Goal: Task Accomplishment & Management: Use online tool/utility

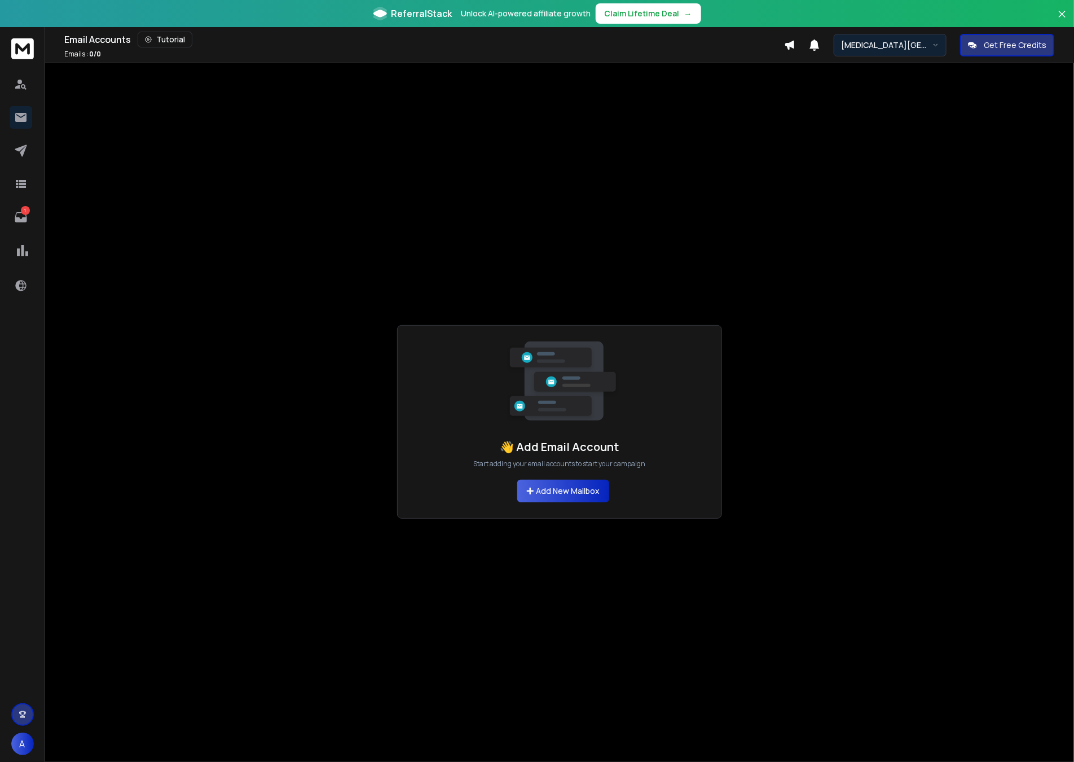
click at [914, 41] on div "Amen University" at bounding box center [890, 44] width 98 height 11
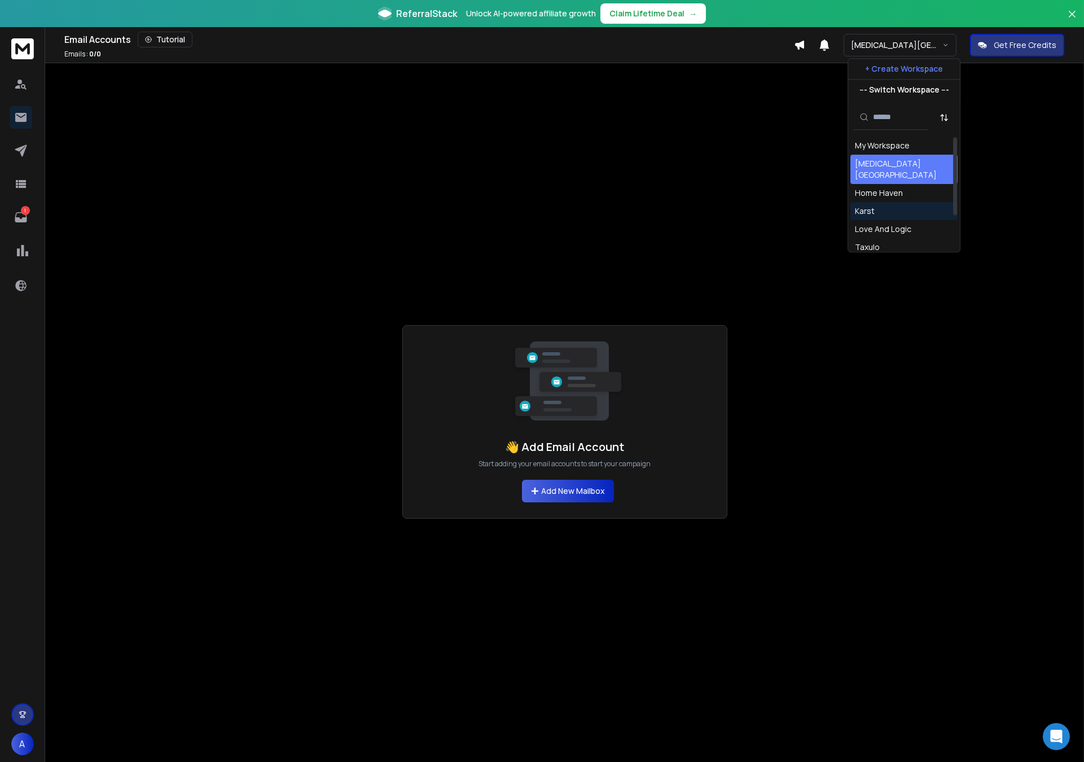
click at [910, 203] on div "Karst" at bounding box center [903, 211] width 107 height 18
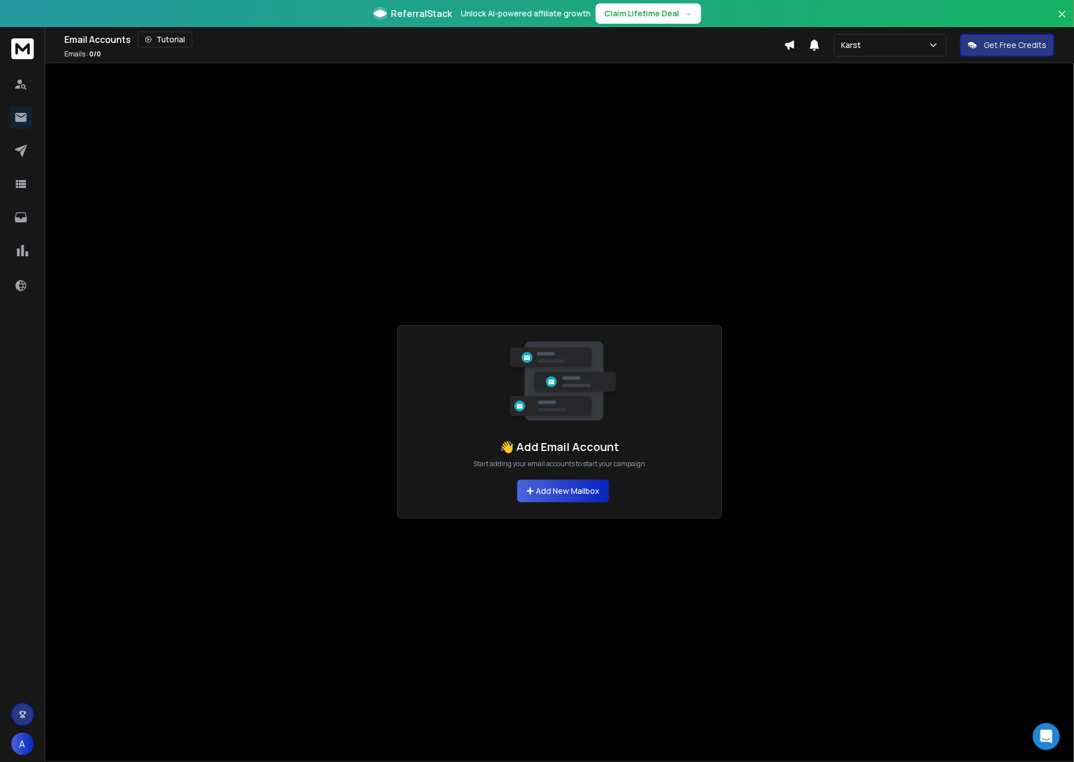
click at [19, 300] on div at bounding box center [23, 287] width 26 height 27
click at [20, 295] on link at bounding box center [21, 285] width 23 height 23
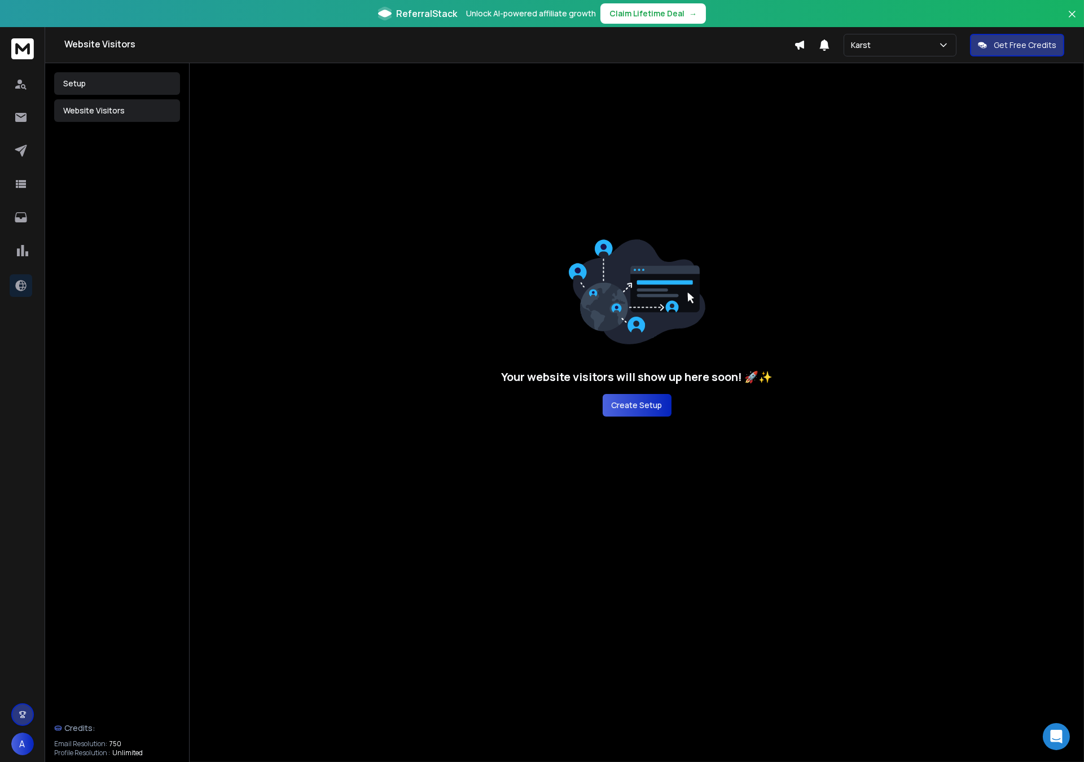
click at [100, 87] on button "Setup" at bounding box center [117, 83] width 126 height 23
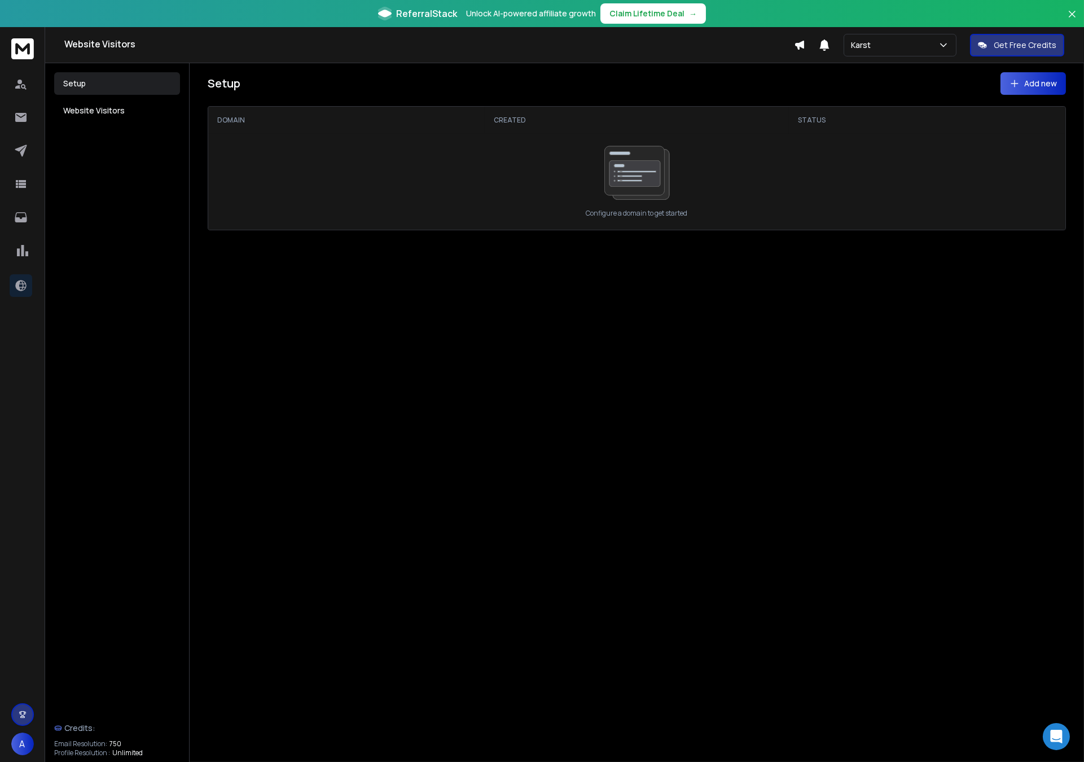
click at [1042, 77] on button "Add new" at bounding box center [1032, 83] width 65 height 23
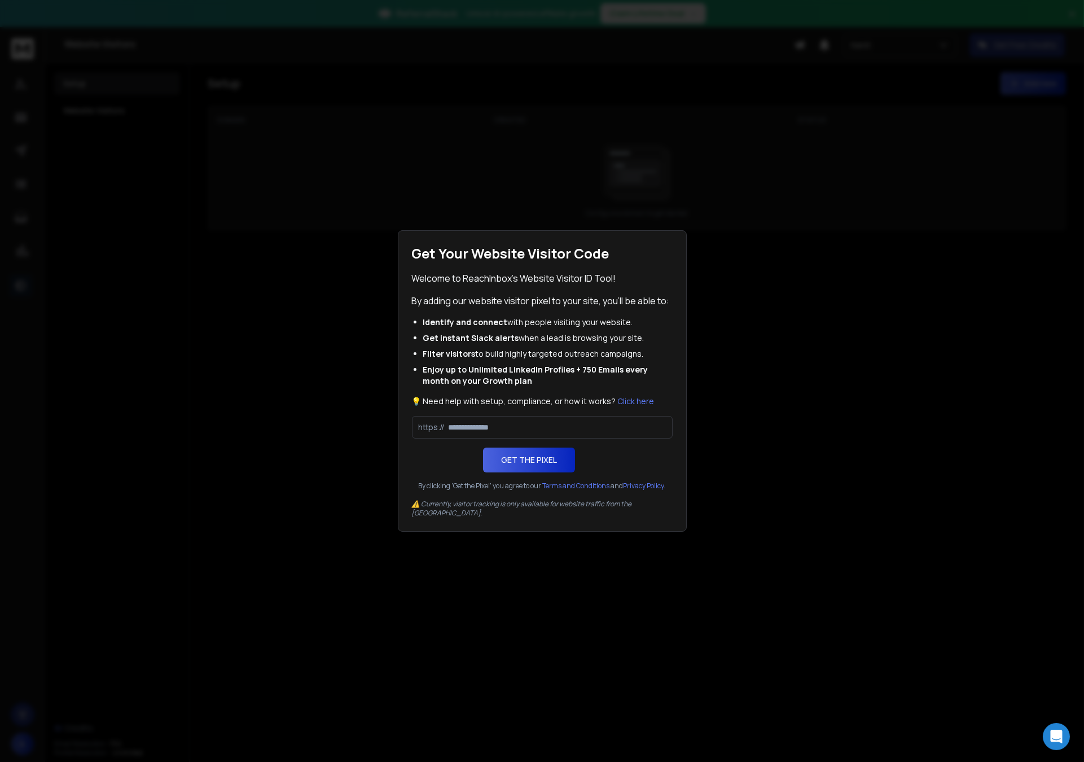
drag, startPoint x: 496, startPoint y: 432, endPoint x: 538, endPoint y: 375, distance: 70.3
click at [496, 432] on input "text" at bounding box center [542, 427] width 261 height 23
paste input "**********"
type input "**********"
click at [546, 470] on button "Get the Pixel" at bounding box center [529, 459] width 92 height 25
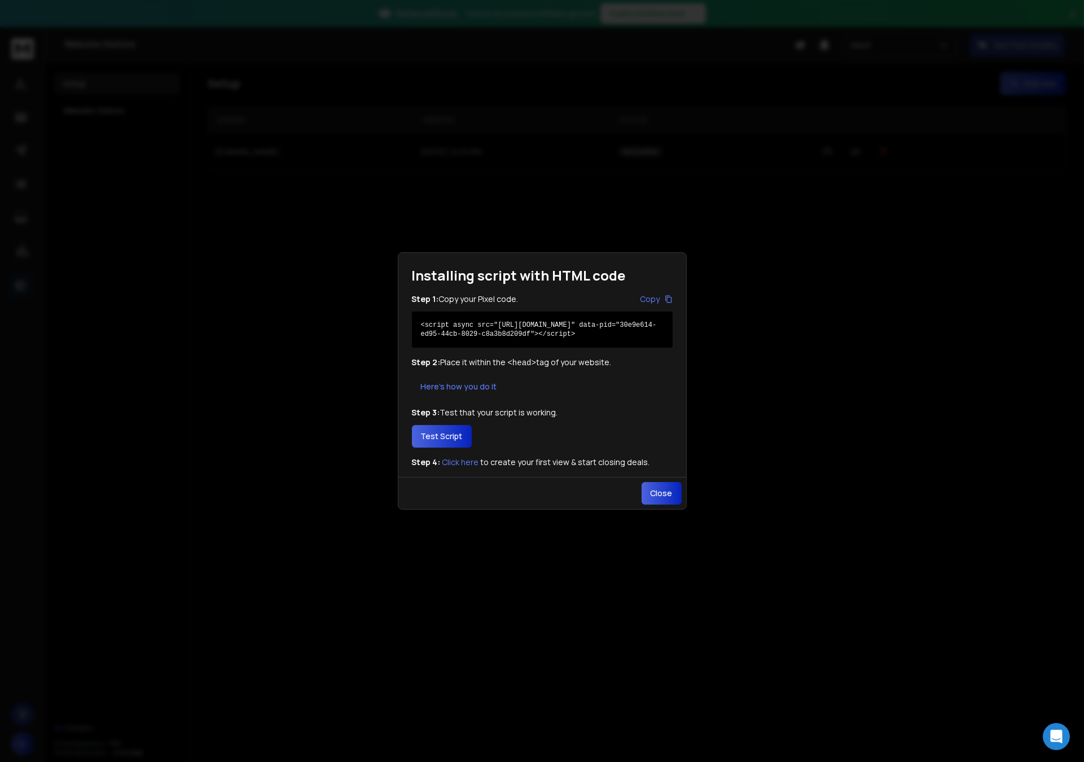
click at [663, 293] on button "Copy" at bounding box center [656, 298] width 32 height 11
click at [456, 398] on button "Here's how you do it" at bounding box center [459, 386] width 94 height 23
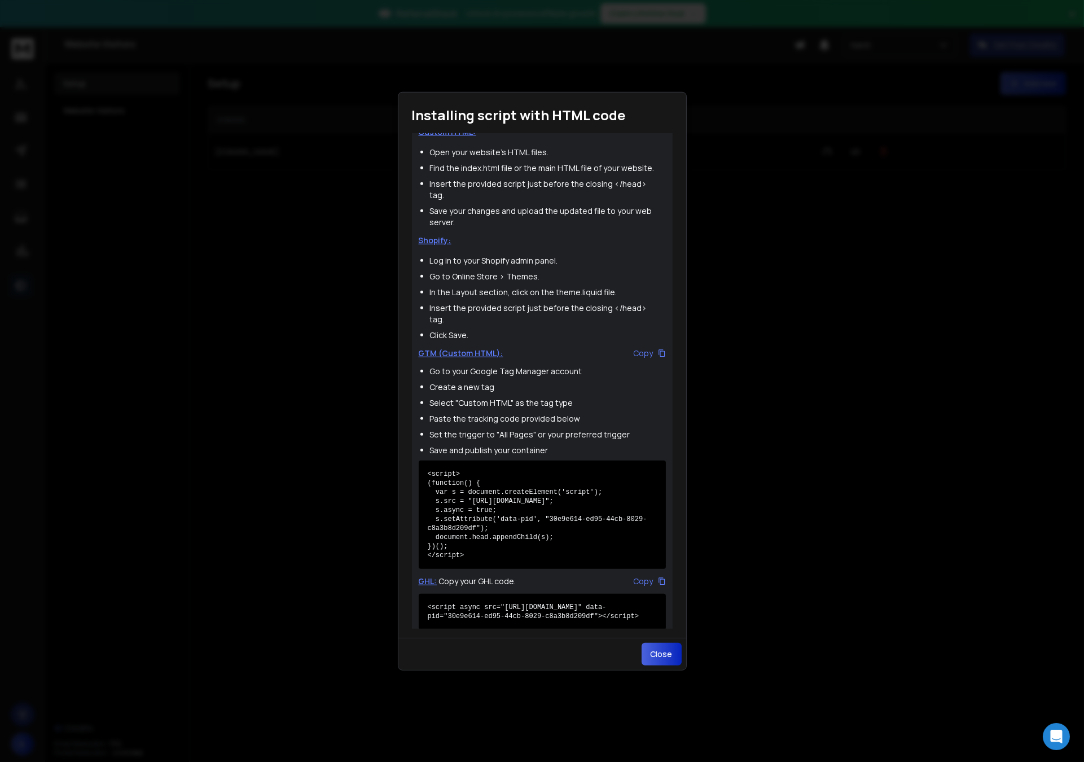
scroll to position [590, 0]
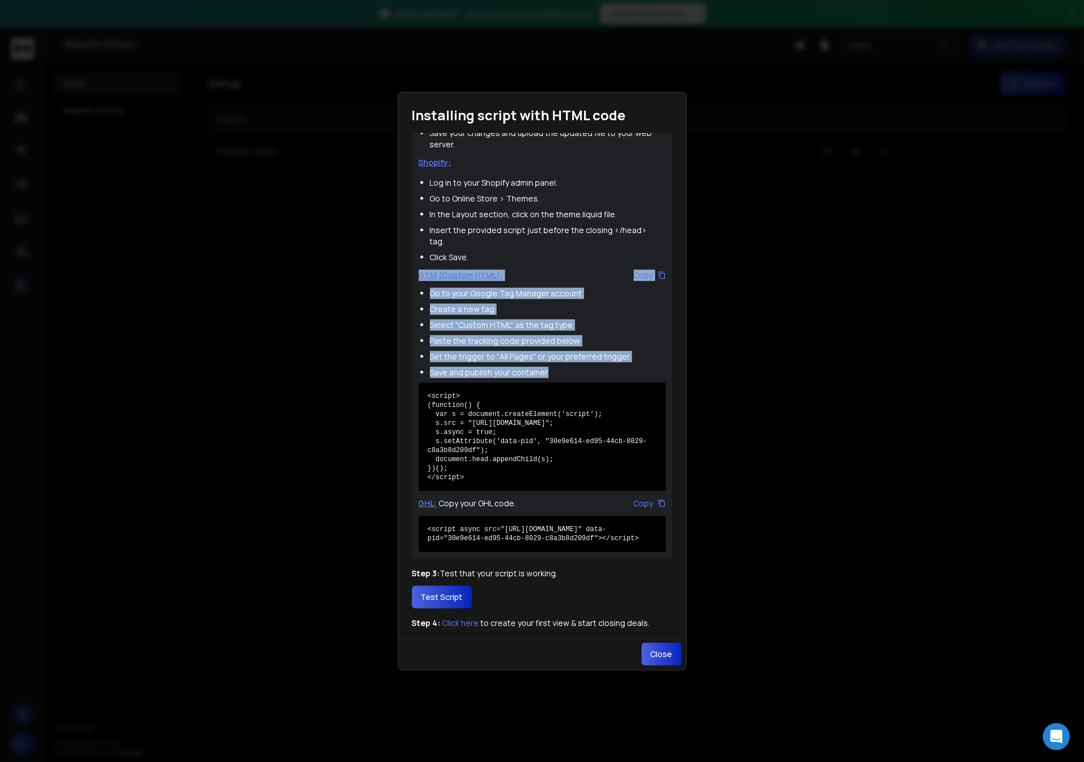
drag, startPoint x: 419, startPoint y: 240, endPoint x: 579, endPoint y: 335, distance: 185.7
click at [579, 335] on div "GTM (Custom HTML): Copy Go to your Google Tag Manager account Create a new tag …" at bounding box center [542, 380] width 247 height 221
copy div "GTM (Custom HTML): Copy Go to your Google Tag Manager account Create a new tag …"
click at [658, 271] on icon at bounding box center [662, 275] width 8 height 8
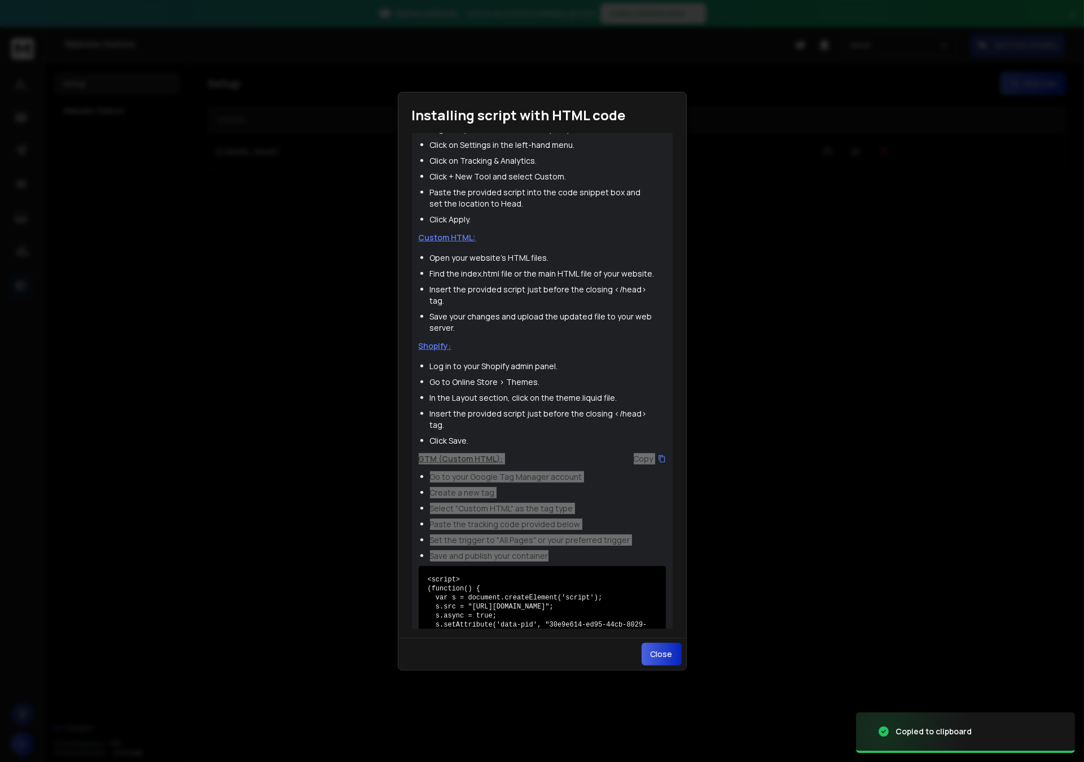
scroll to position [0, 0]
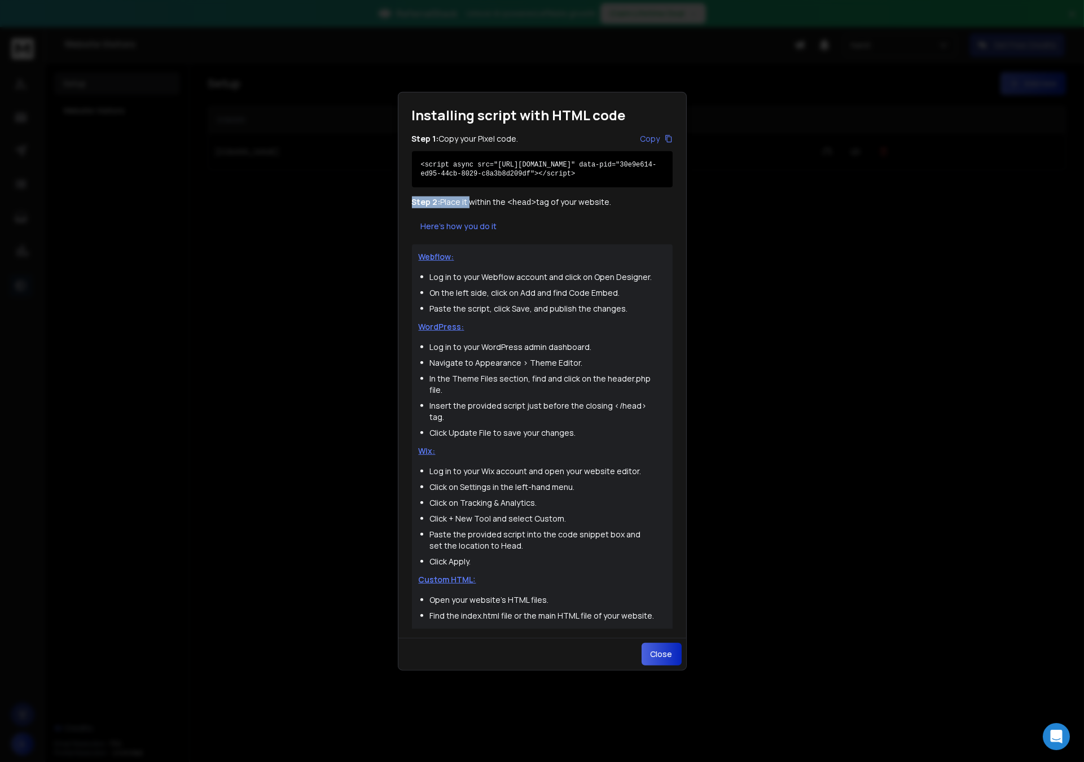
drag, startPoint x: 465, startPoint y: 218, endPoint x: 632, endPoint y: 211, distance: 166.6
click at [632, 210] on div "Step 1: Copy your Pixel code. Copy <script async src="https://pub-64d7c9742ee54…" at bounding box center [542, 380] width 288 height 495
drag, startPoint x: 442, startPoint y: 220, endPoint x: 614, endPoint y: 221, distance: 172.1
click at [614, 208] on p "Step 2: Place it within the <head> tag of your website." at bounding box center [542, 202] width 261 height 12
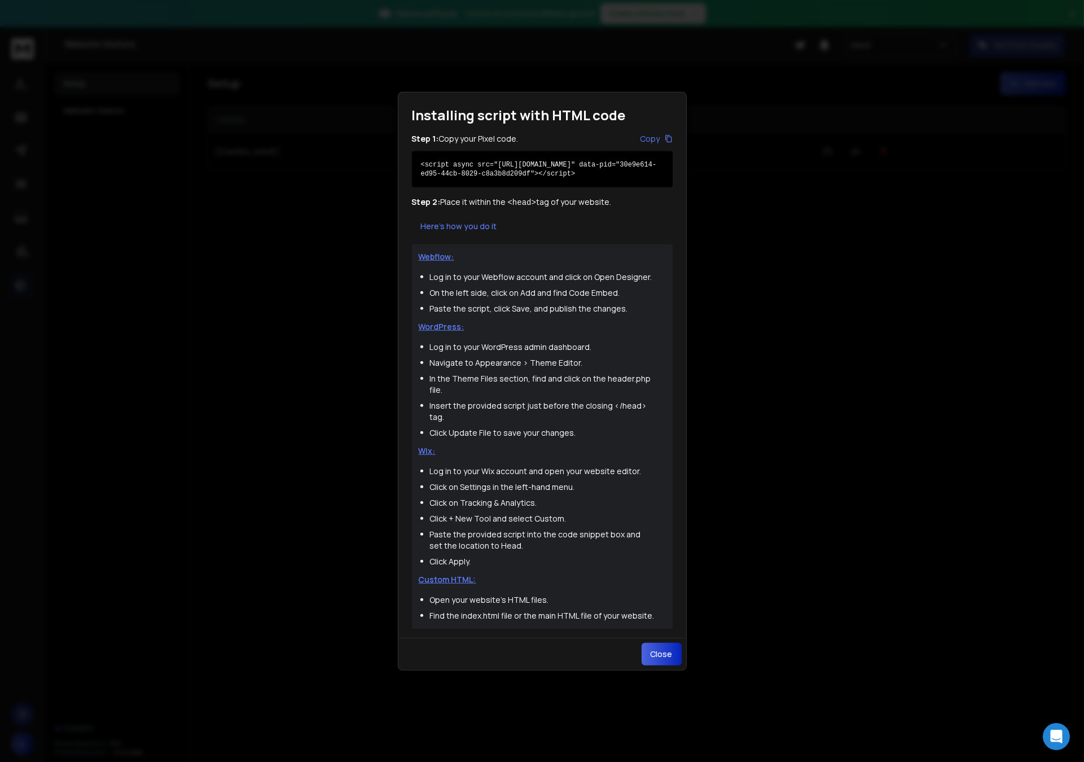
copy p "Place it within the <head> tag of your website."
click at [492, 208] on p "Step 2: Place it within the <head> tag of your website." at bounding box center [542, 202] width 261 height 12
drag, startPoint x: 478, startPoint y: 221, endPoint x: 640, endPoint y: 217, distance: 162.0
click at [640, 208] on p "Step 2: Place it within the <head> tag of your website." at bounding box center [542, 202] width 261 height 12
copy p "within the <head> tag of your website."
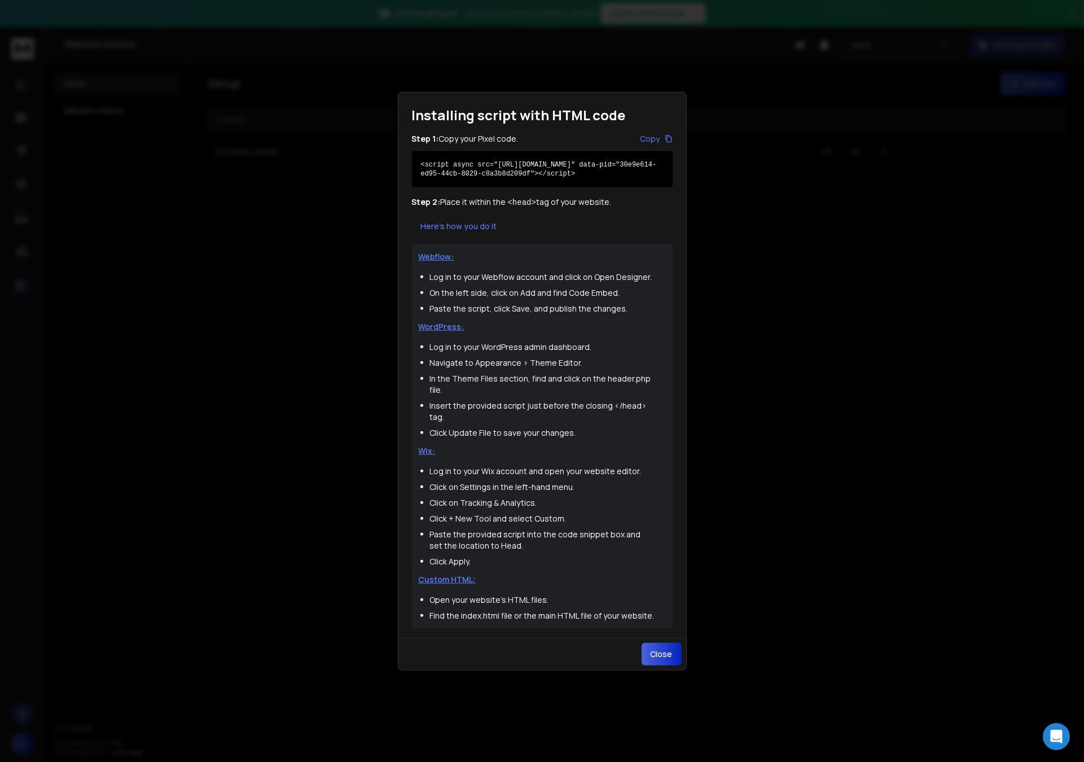
click at [470, 237] on button "Here's how you do it" at bounding box center [459, 226] width 94 height 23
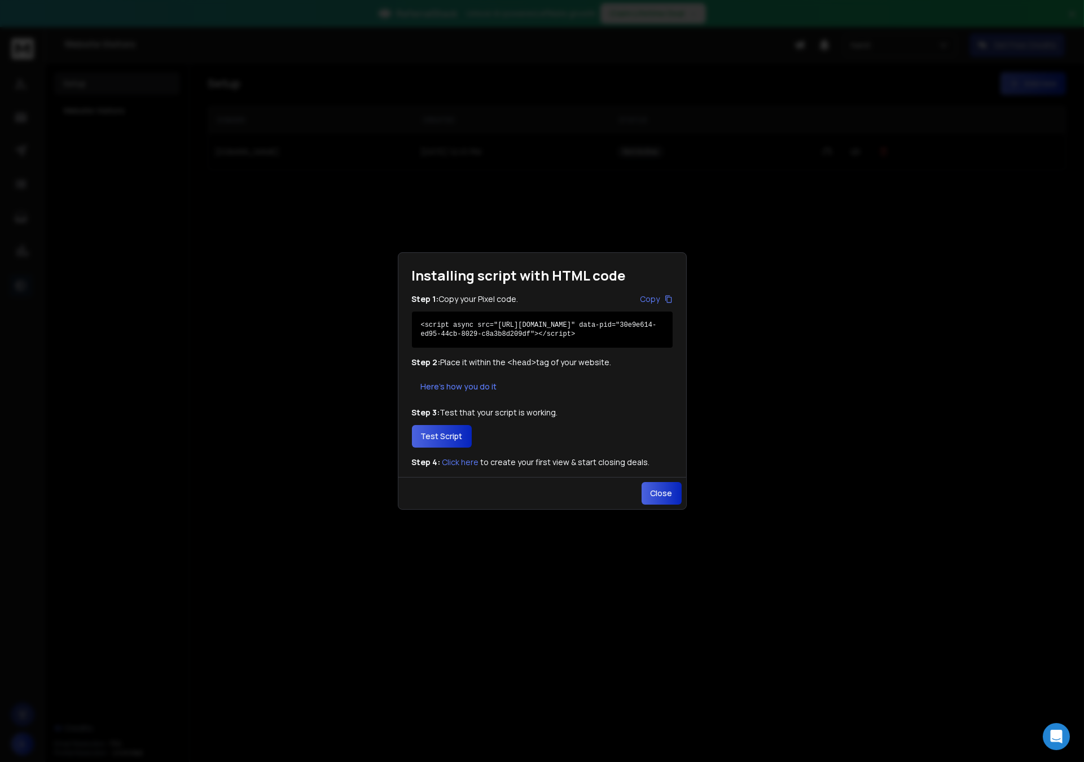
click at [652, 293] on button "Copy" at bounding box center [656, 298] width 32 height 11
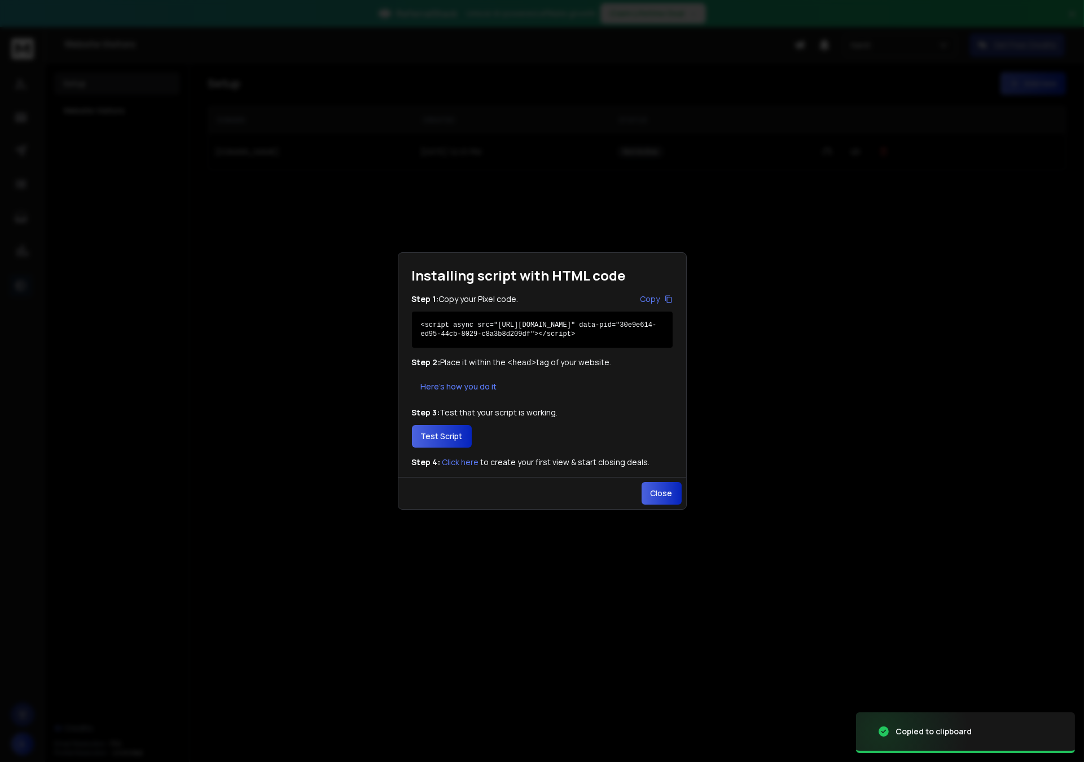
click at [464, 396] on button "Here's how you do it" at bounding box center [459, 386] width 94 height 23
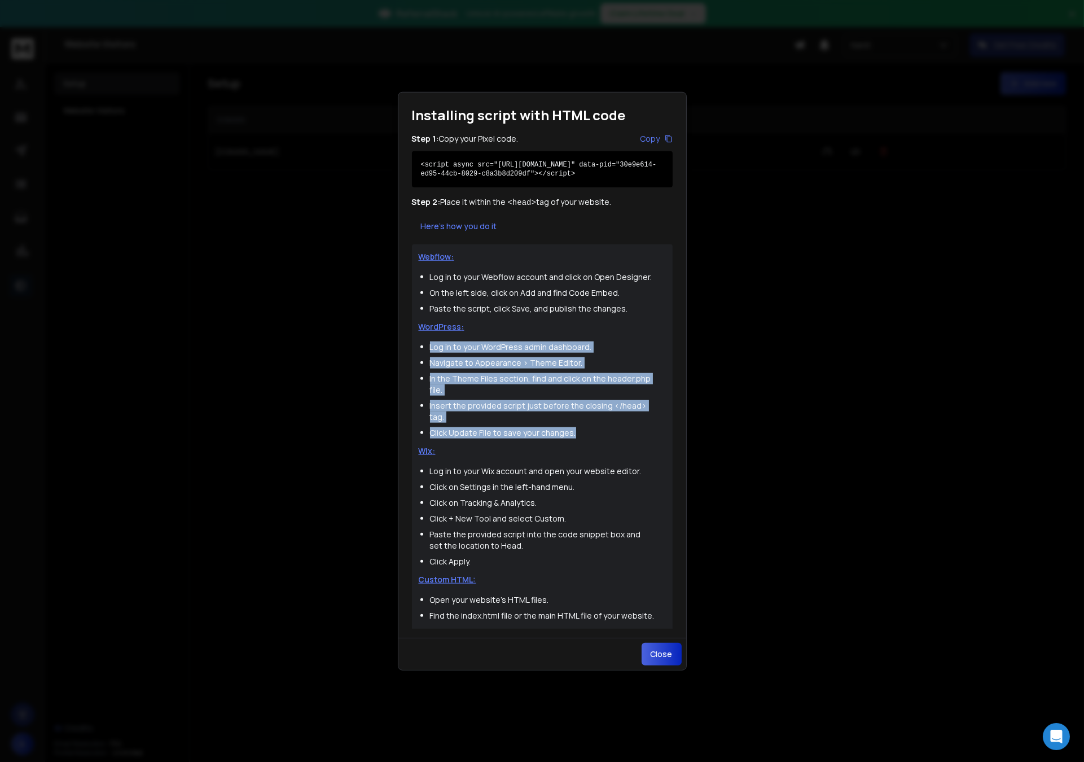
drag, startPoint x: 481, startPoint y: 382, endPoint x: 599, endPoint y: 450, distance: 136.2
click at [599, 438] on ul "Log in to your WordPress admin dashboard. Navigate to Appearance > Theme Editor…" at bounding box center [542, 389] width 247 height 97
copy ul "Log in to your WordPress admin dashboard. Navigate to Appearance > Theme Editor…"
click at [570, 438] on li "Click Update File to save your changes." at bounding box center [542, 432] width 225 height 11
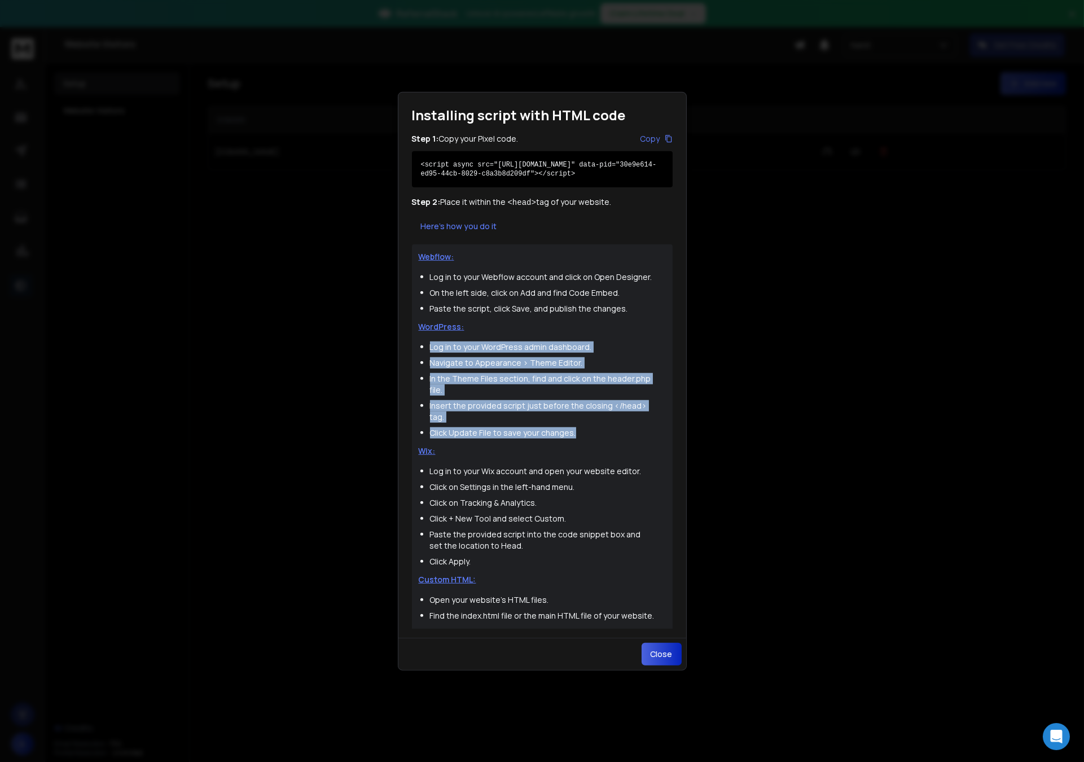
drag, startPoint x: 576, startPoint y: 452, endPoint x: 423, endPoint y: 370, distance: 173.4
click at [423, 370] on ul "Log in to your WordPress admin dashboard. Navigate to Appearance > Theme Editor…" at bounding box center [542, 389] width 247 height 97
copy ul "Log in to your WordPress admin dashboard. Navigate to Appearance > Theme Editor…"
click at [663, 655] on button "Close" at bounding box center [661, 653] width 40 height 23
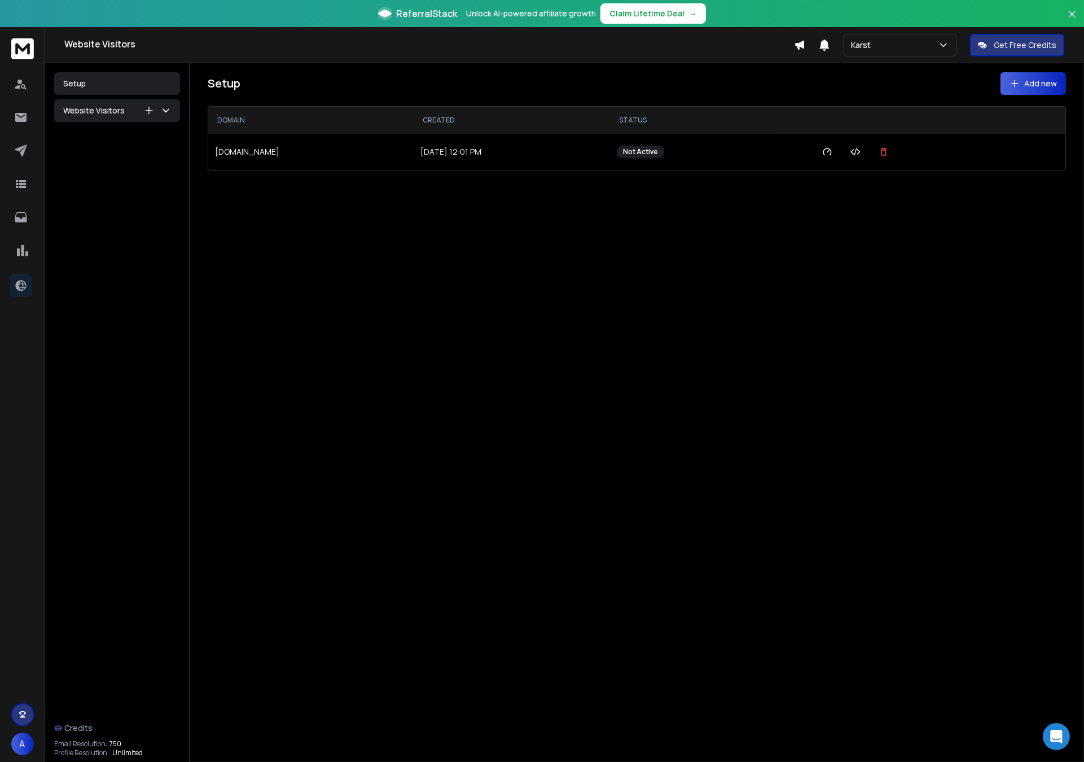
click at [112, 110] on button "Website Visitors" at bounding box center [117, 110] width 126 height 23
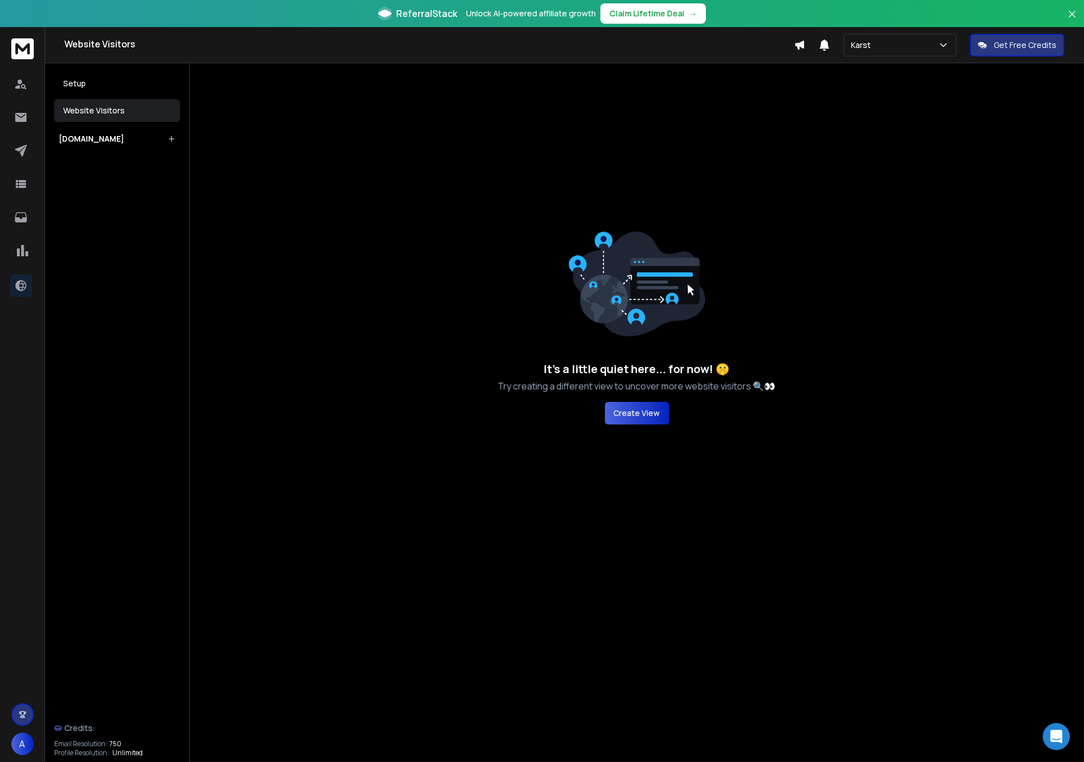
click at [101, 139] on p "karstpromo.com" at bounding box center [91, 138] width 65 height 11
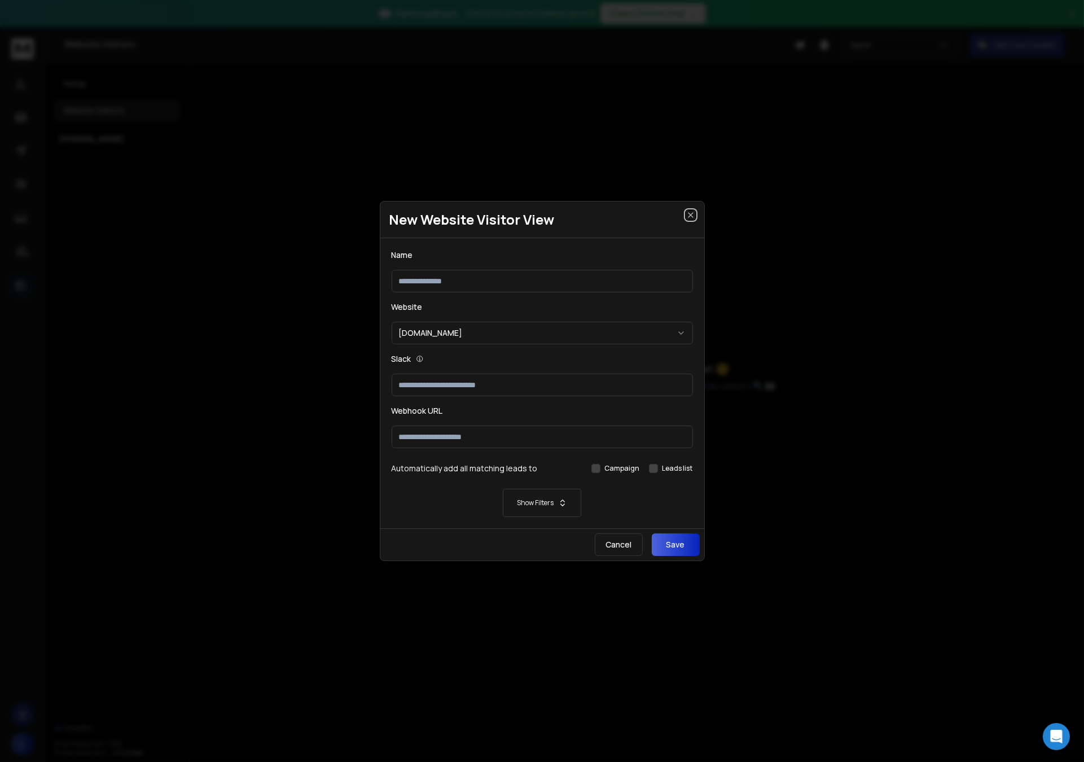
drag, startPoint x: 690, startPoint y: 217, endPoint x: 530, endPoint y: 205, distance: 160.7
click at [690, 217] on icon "button" at bounding box center [690, 214] width 9 height 9
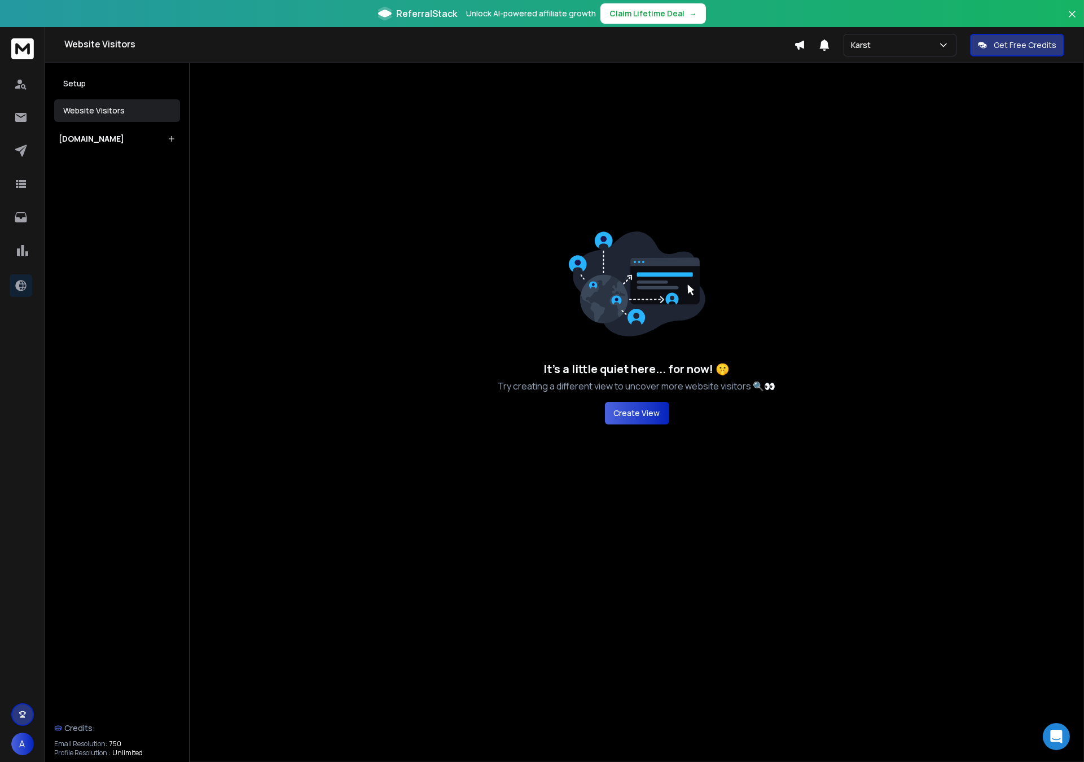
click at [86, 135] on p "karstpromo.com" at bounding box center [91, 138] width 65 height 11
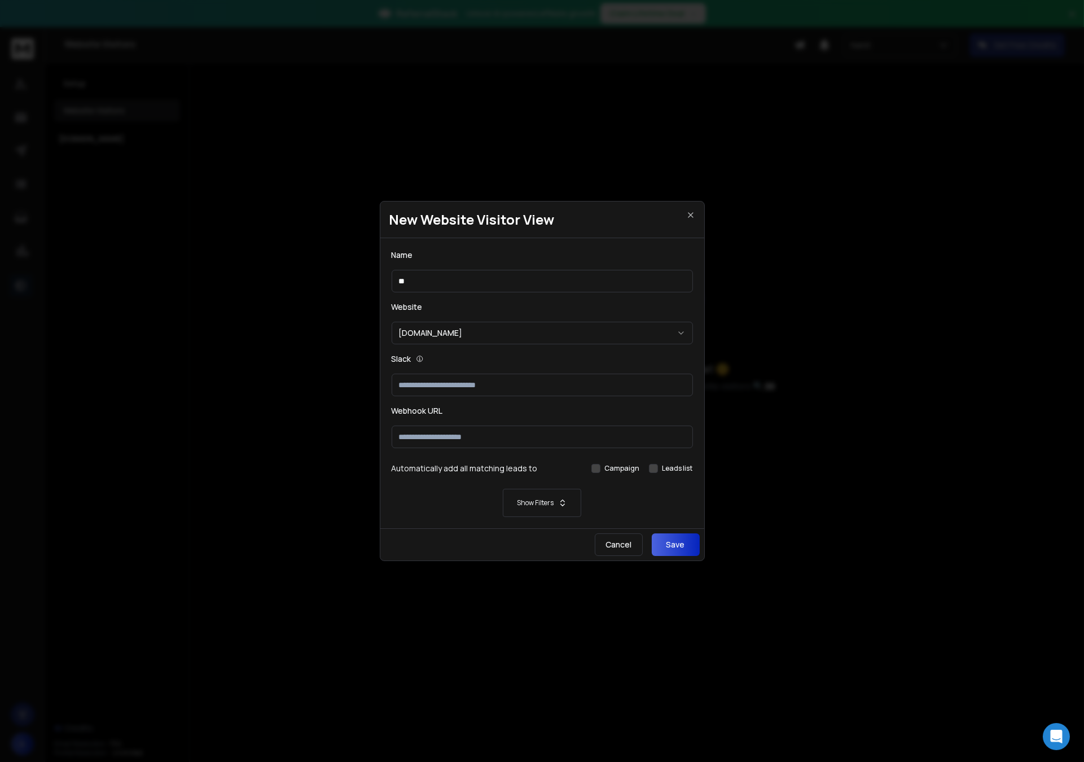
type input "*"
type input "**********"
click at [430, 442] on input at bounding box center [542, 436] width 301 height 23
paste input "**********"
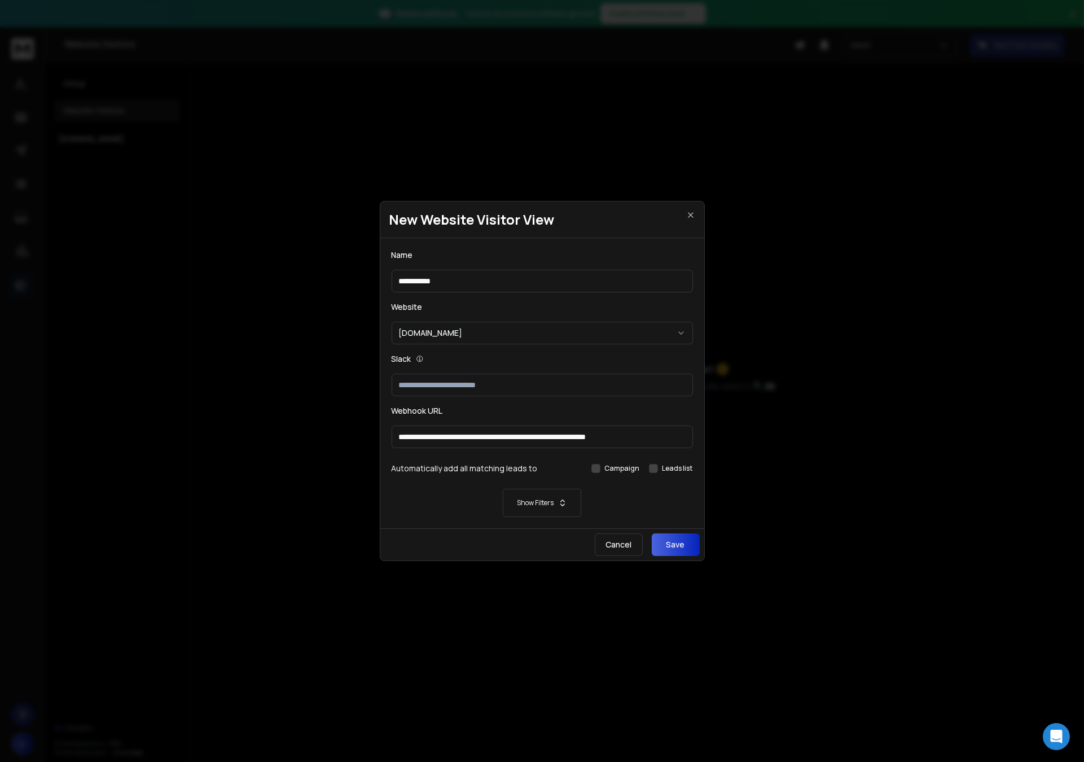
type input "**********"
click at [667, 549] on button "Save" at bounding box center [676, 544] width 48 height 23
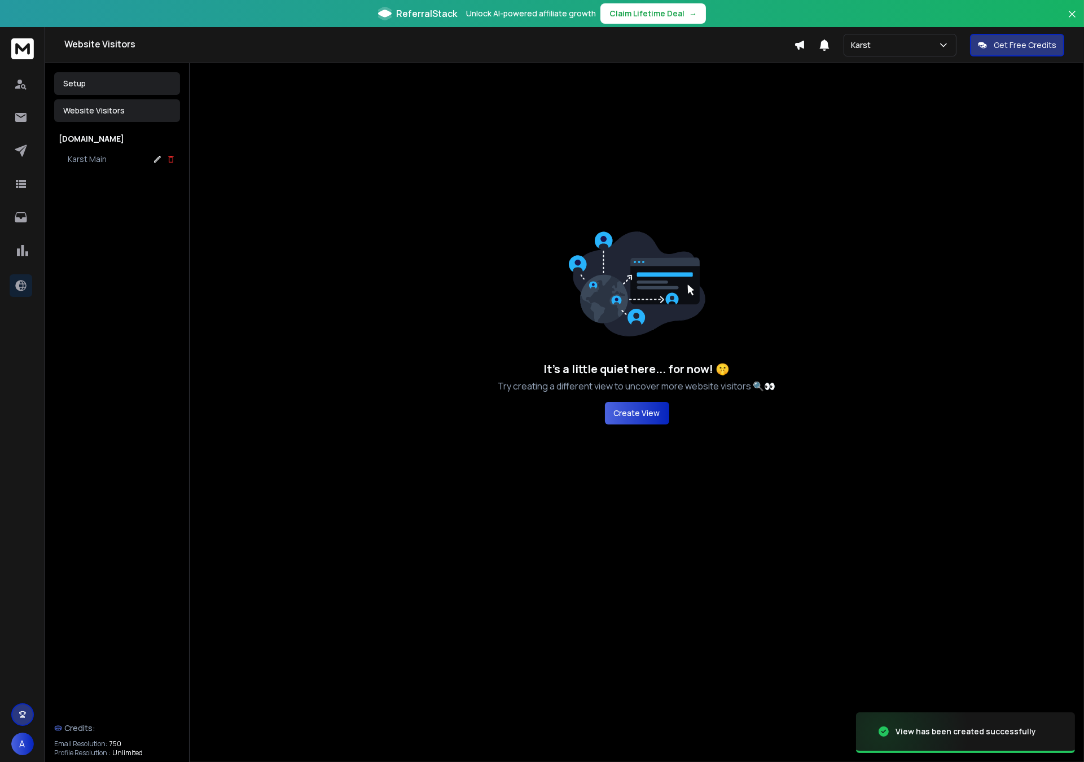
click at [111, 85] on button "Setup" at bounding box center [117, 83] width 126 height 23
